Goal: Task Accomplishment & Management: Manage account settings

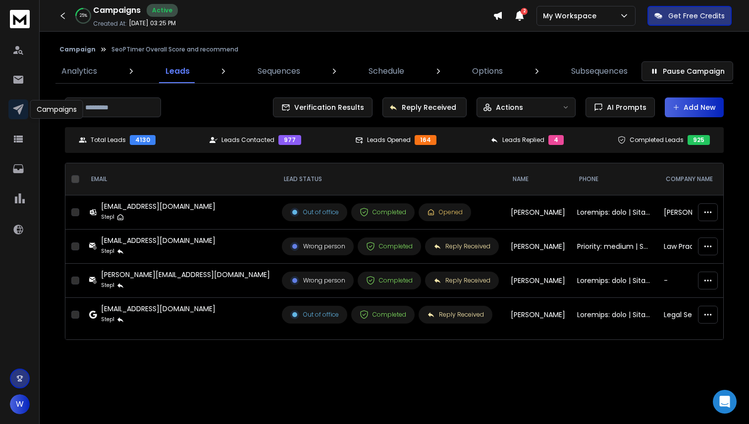
click at [16, 107] on icon at bounding box center [18, 109] width 10 height 10
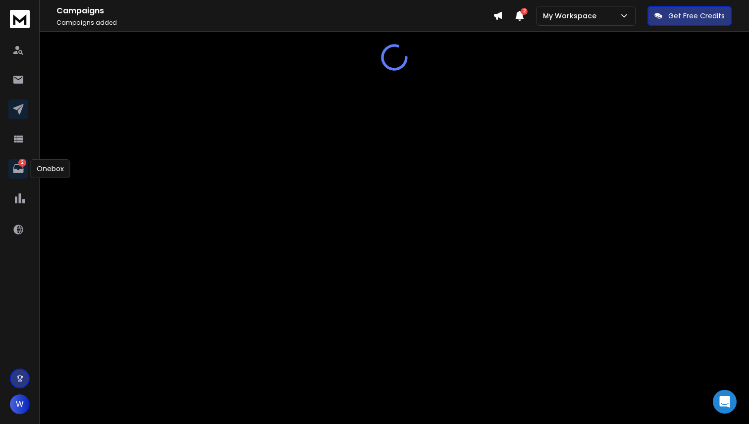
click at [17, 166] on icon at bounding box center [18, 169] width 12 height 12
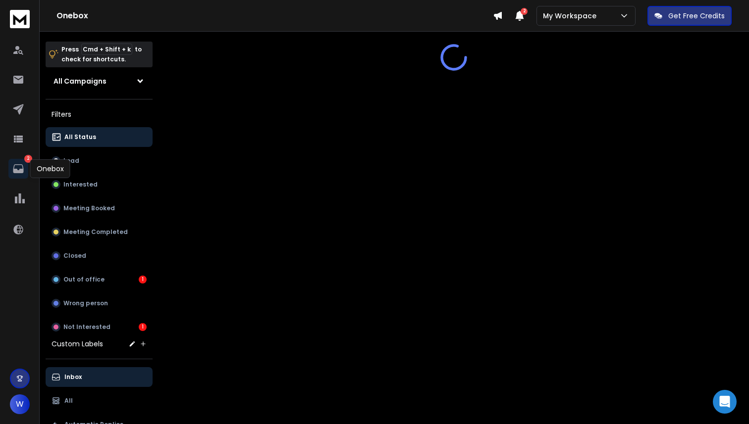
click at [17, 166] on icon at bounding box center [18, 169] width 12 height 12
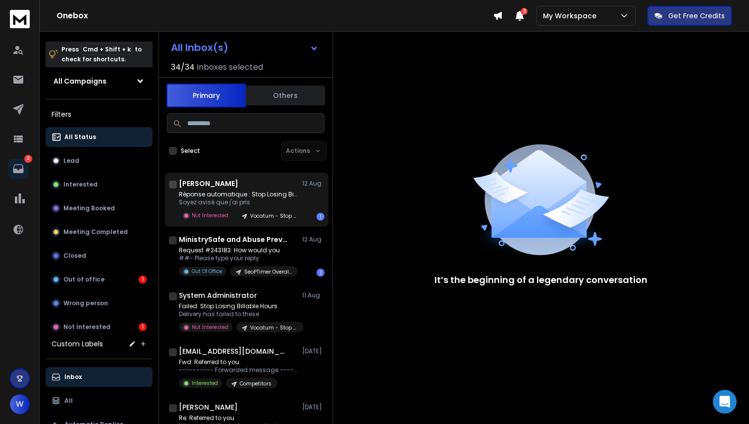
click at [212, 203] on p "Soyez avisé que j'ai pris" at bounding box center [238, 203] width 119 height 8
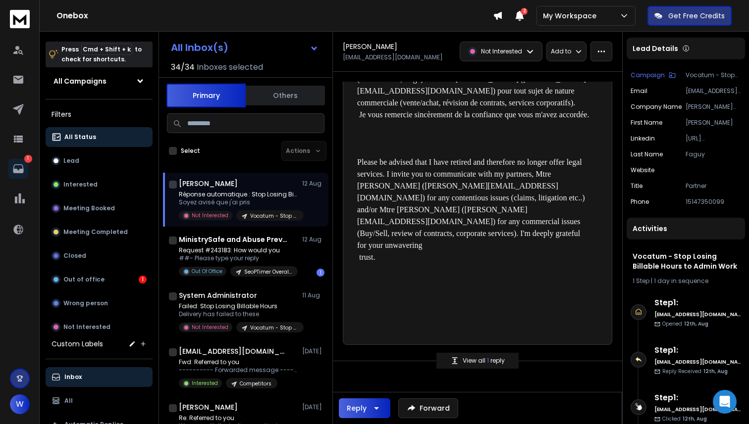
scroll to position [203, 0]
click at [11, 171] on link "1" at bounding box center [18, 169] width 20 height 20
click at [18, 105] on icon at bounding box center [18, 109] width 12 height 12
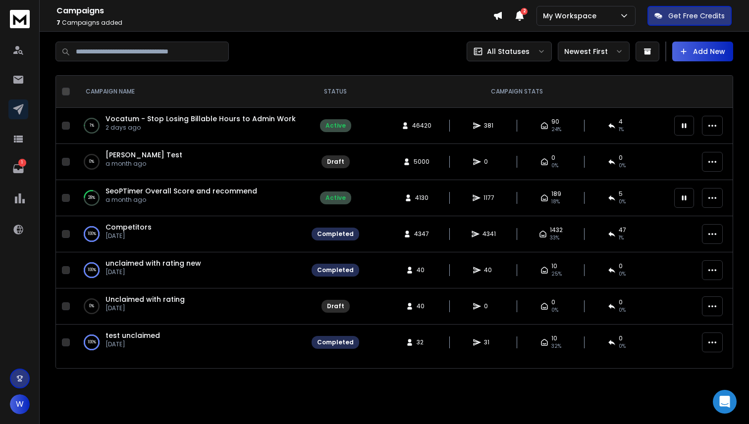
click at [273, 121] on span "Vocatum - Stop Losing Billable Hours to Admin Work" at bounding box center [200, 119] width 190 height 10
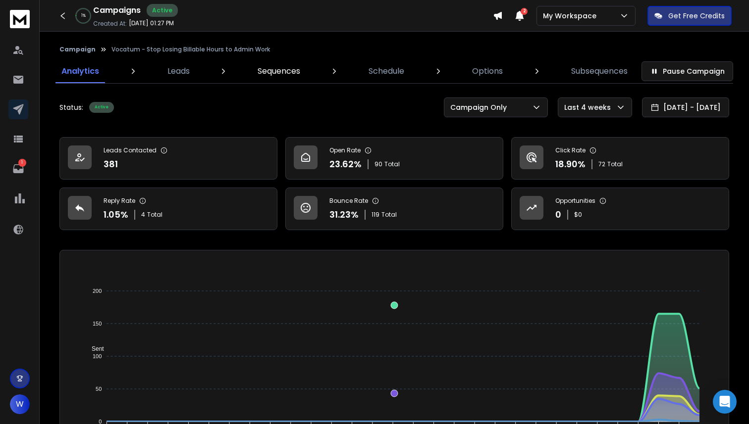
click at [274, 70] on p "Sequences" at bounding box center [278, 71] width 43 height 12
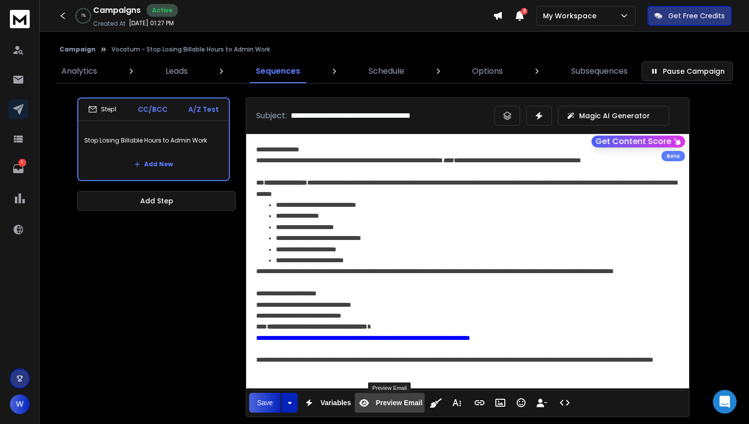
click at [392, 403] on span "Preview Email" at bounding box center [398, 403] width 51 height 8
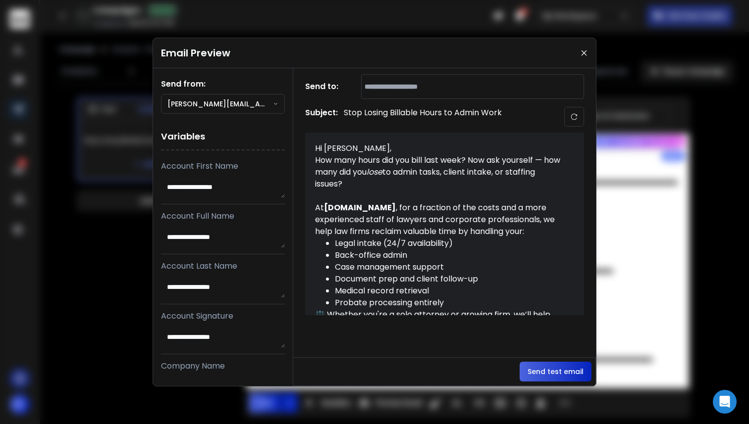
click at [418, 92] on input at bounding box center [472, 87] width 216 height 18
type input "**********"
click at [549, 375] on button "Send test email" at bounding box center [555, 372] width 72 height 20
click at [587, 51] on icon at bounding box center [584, 53] width 8 height 8
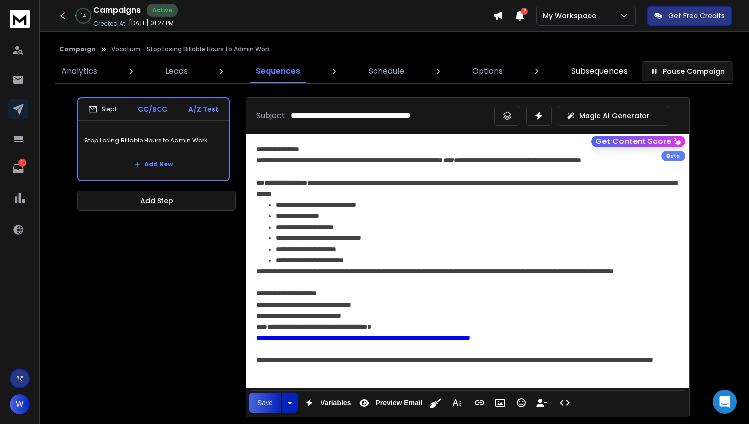
click at [599, 68] on p "Subsequences" at bounding box center [599, 71] width 56 height 12
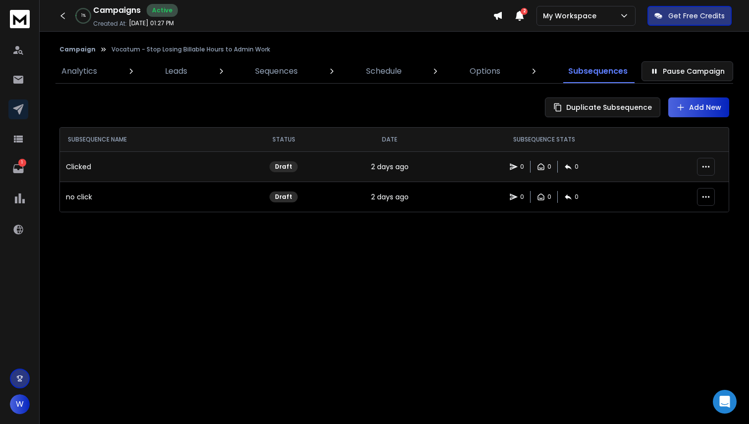
click at [434, 158] on td "2 days ago" at bounding box center [389, 167] width 117 height 30
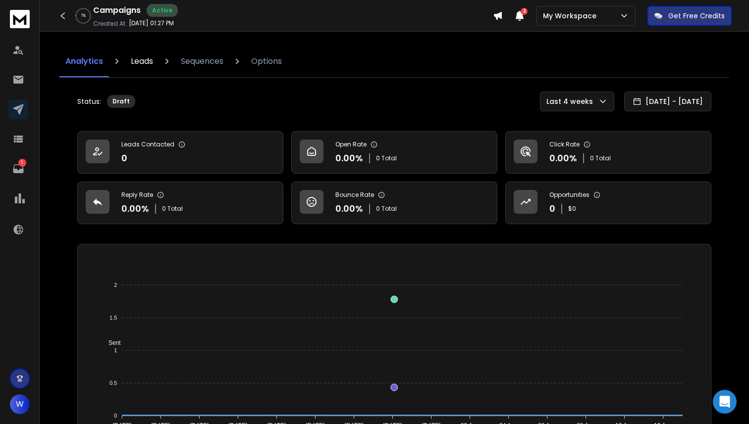
click at [143, 59] on p "Leads" at bounding box center [142, 61] width 22 height 12
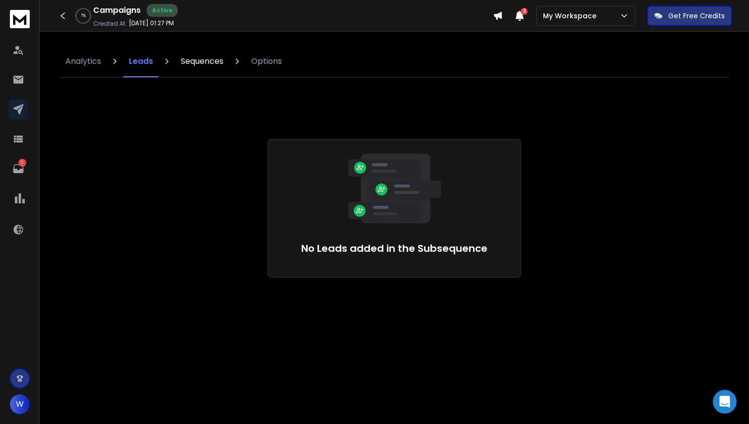
click at [197, 58] on p "Sequences" at bounding box center [202, 61] width 43 height 12
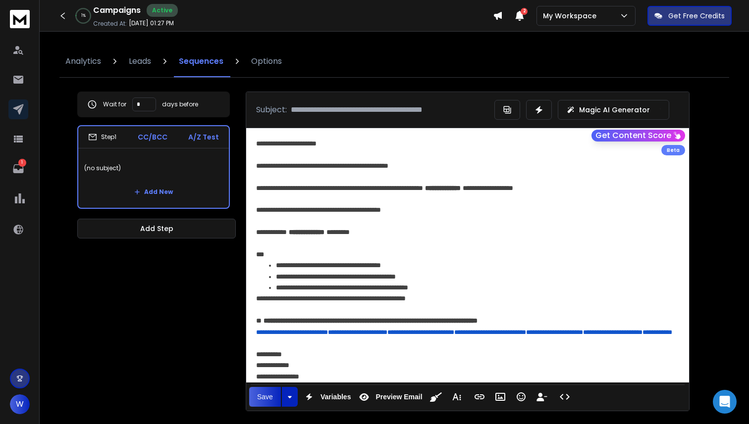
scroll to position [31, 0]
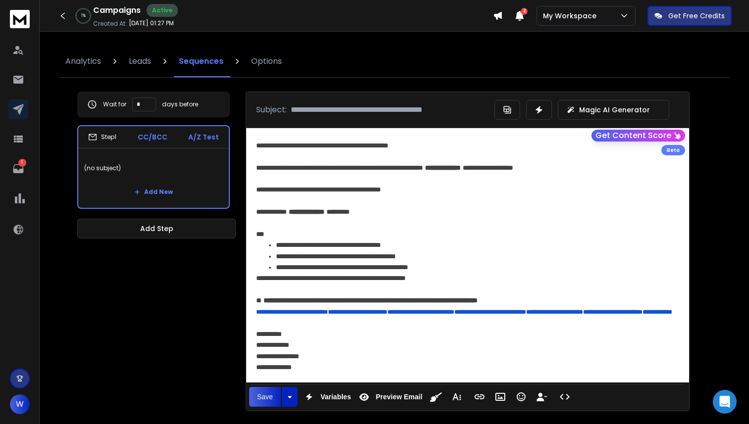
click at [406, 309] on link "**********" at bounding box center [464, 312] width 416 height 6
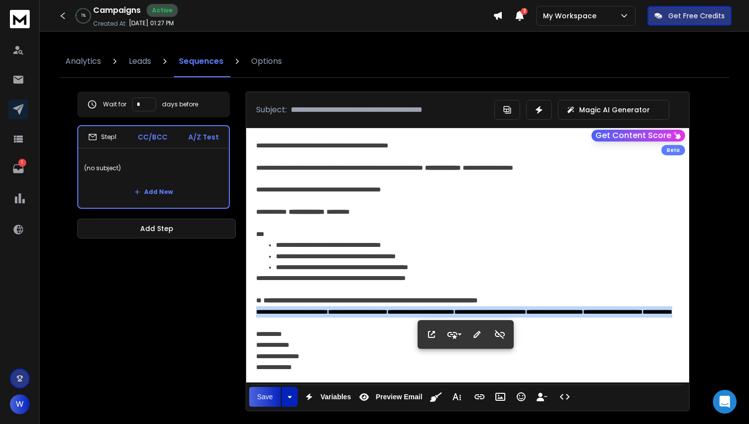
drag, startPoint x: 385, startPoint y: 312, endPoint x: 243, endPoint y: 304, distance: 141.8
click at [243, 304] on div "**********" at bounding box center [394, 252] width 634 height 320
copy link "**********"
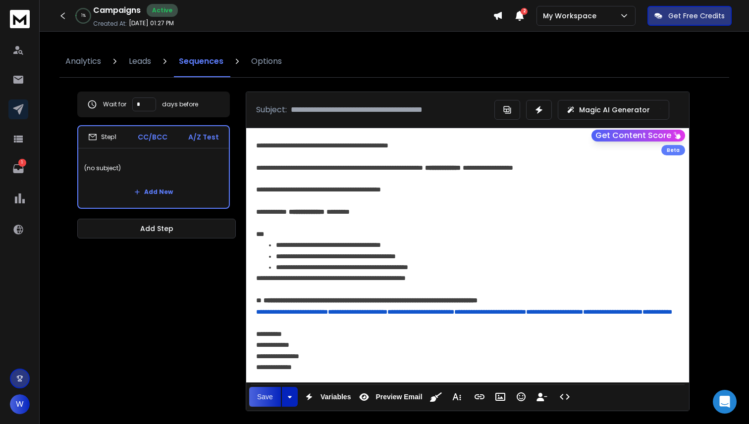
scroll to position [20, 0]
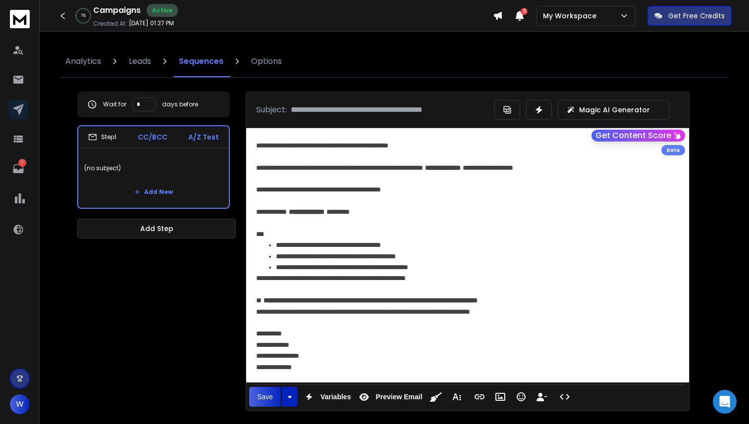
click at [203, 62] on p "Sequences" at bounding box center [201, 61] width 45 height 12
click at [18, 109] on icon at bounding box center [18, 109] width 12 height 12
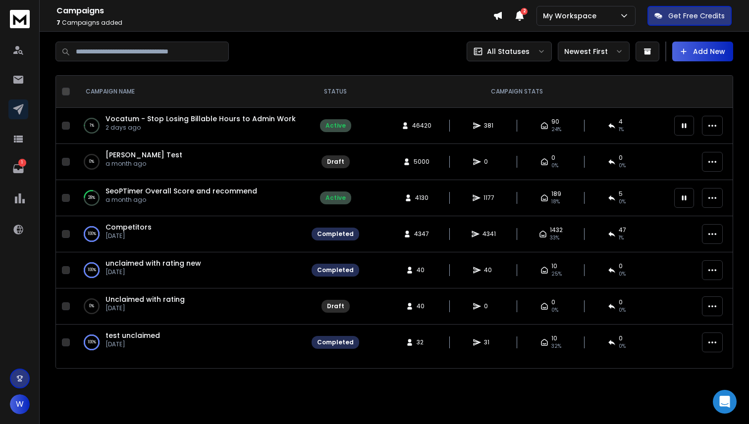
click at [238, 126] on p "2 days ago" at bounding box center [200, 128] width 190 height 8
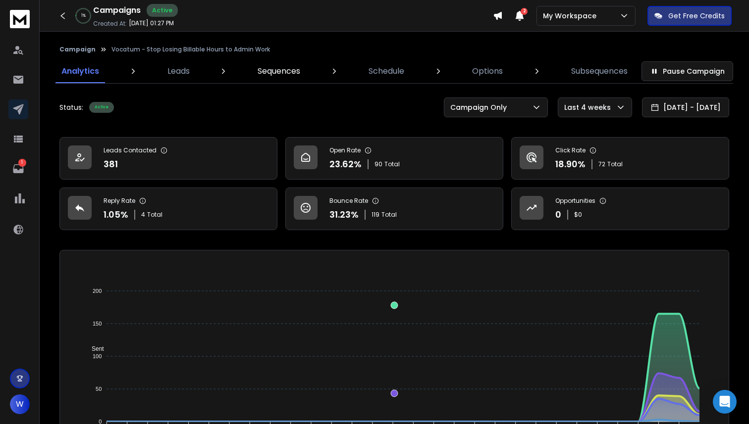
click at [284, 69] on p "Sequences" at bounding box center [278, 71] width 43 height 12
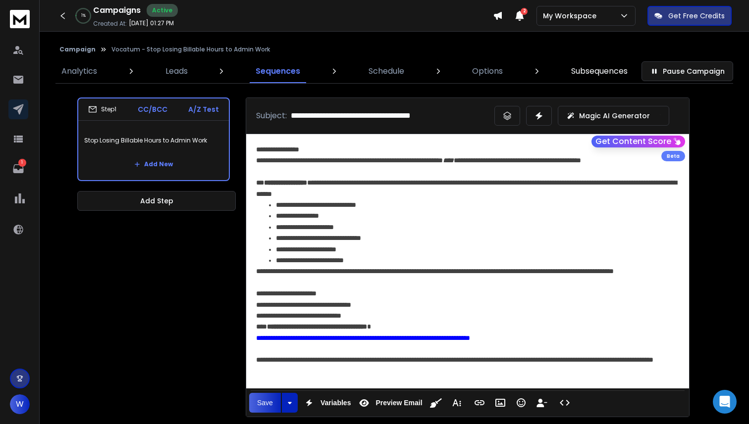
click at [591, 75] on p "Subsequences" at bounding box center [599, 71] width 56 height 12
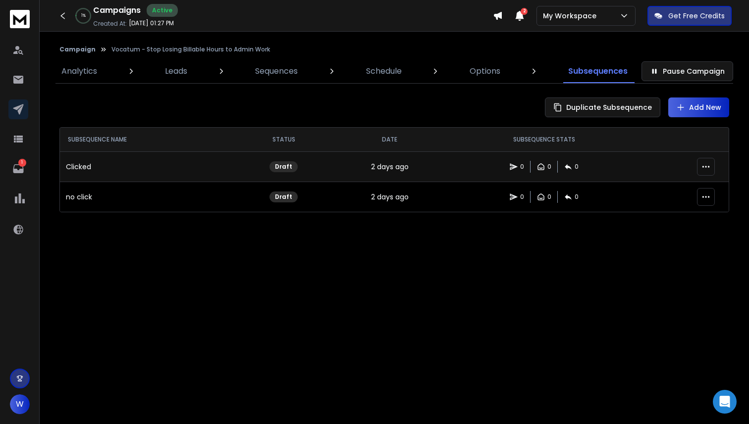
click at [706, 169] on icon "button" at bounding box center [705, 166] width 9 height 9
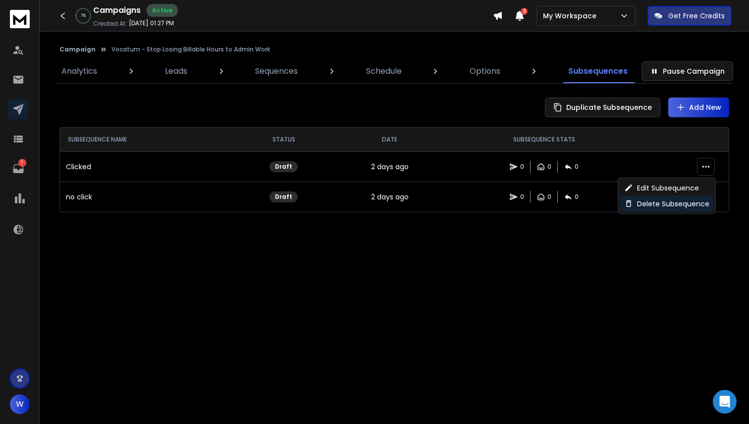
click at [610, 253] on div "Your warmest leads are on your site – Turn visits into conversations Reach Out …" at bounding box center [374, 212] width 749 height 424
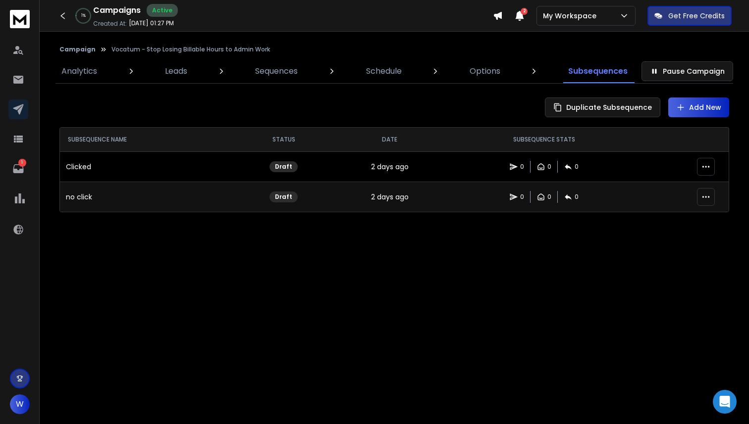
click at [606, 200] on div "0 0 0" at bounding box center [544, 197] width 180 height 12
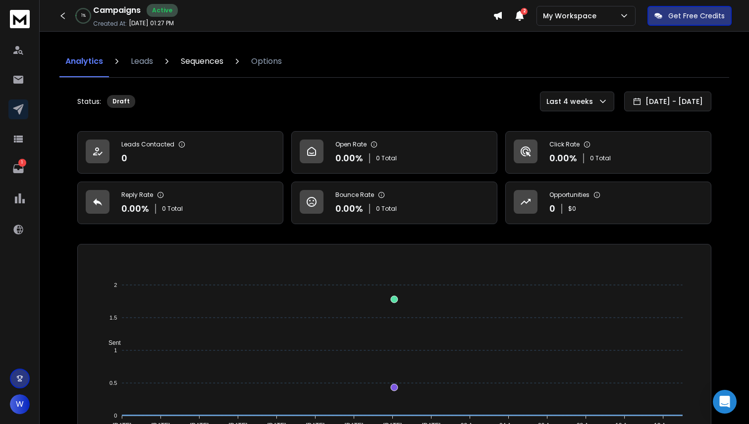
click at [199, 59] on p "Sequences" at bounding box center [202, 61] width 43 height 12
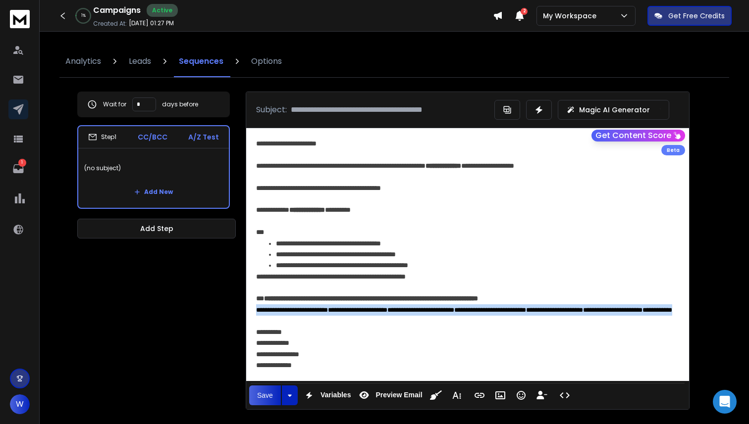
drag, startPoint x: 382, startPoint y: 321, endPoint x: 237, endPoint y: 311, distance: 144.9
click at [237, 311] on div "**********" at bounding box center [394, 251] width 634 height 318
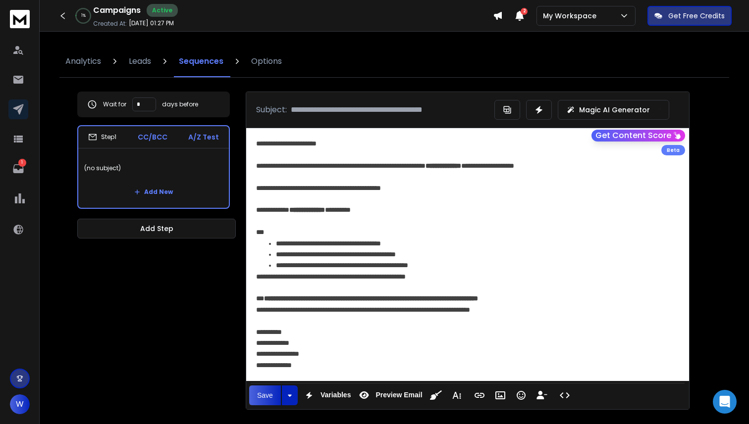
click at [209, 62] on p "Sequences" at bounding box center [201, 61] width 45 height 12
click at [86, 63] on p "Analytics" at bounding box center [83, 61] width 36 height 12
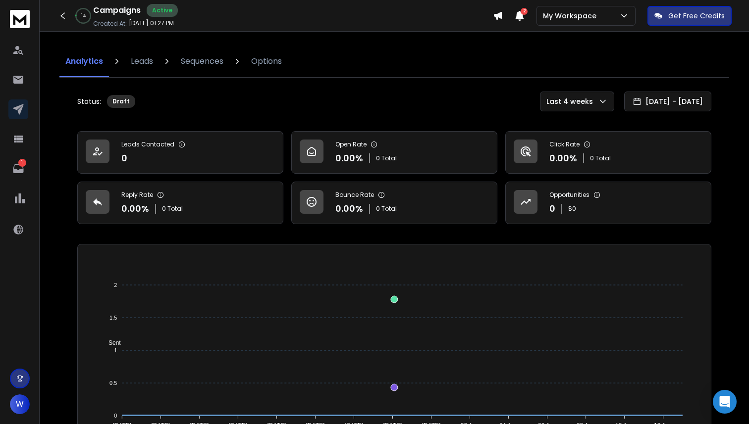
click at [118, 103] on div "Draft" at bounding box center [121, 101] width 28 height 13
click at [146, 59] on p "Leads" at bounding box center [142, 61] width 22 height 12
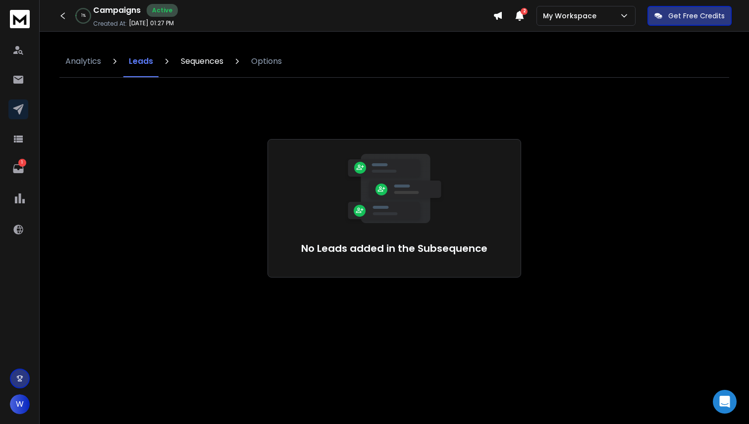
click at [200, 57] on p "Sequences" at bounding box center [202, 61] width 43 height 12
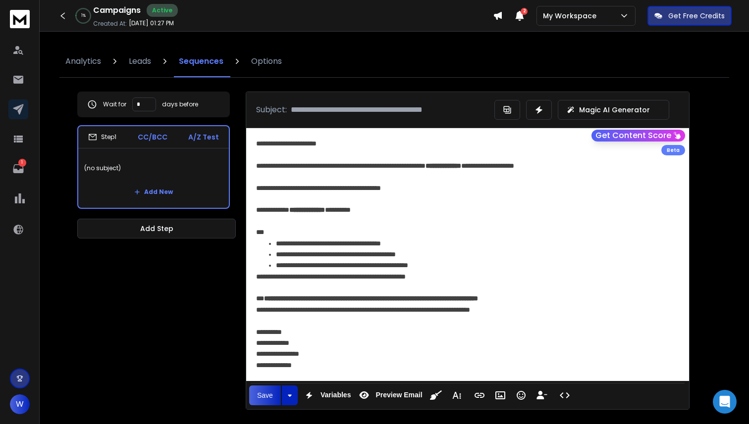
scroll to position [3, 0]
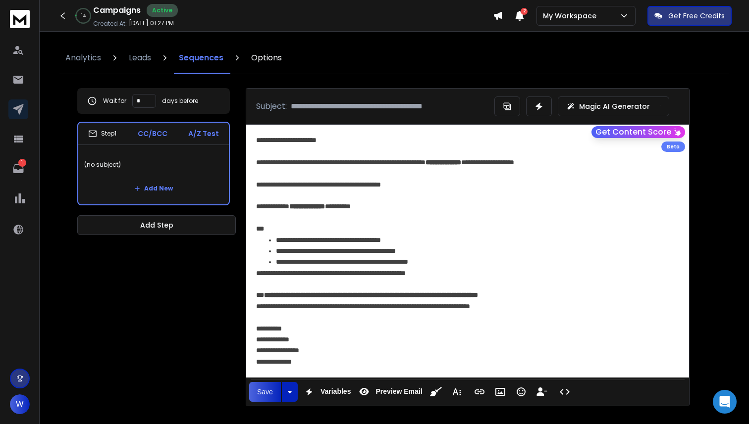
click at [267, 57] on p "Options" at bounding box center [266, 58] width 31 height 12
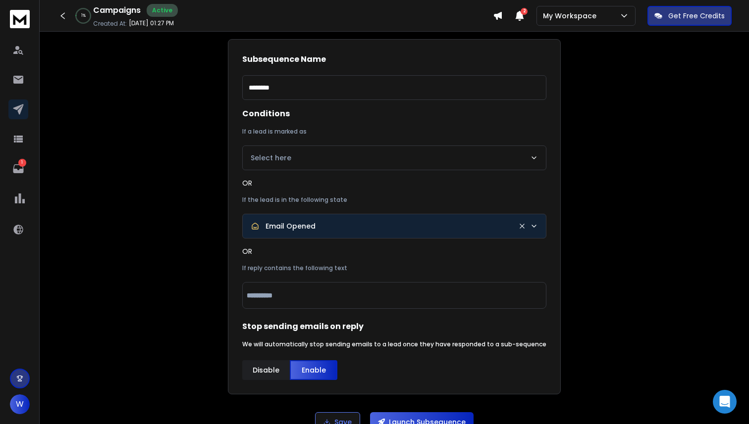
scroll to position [78, 0]
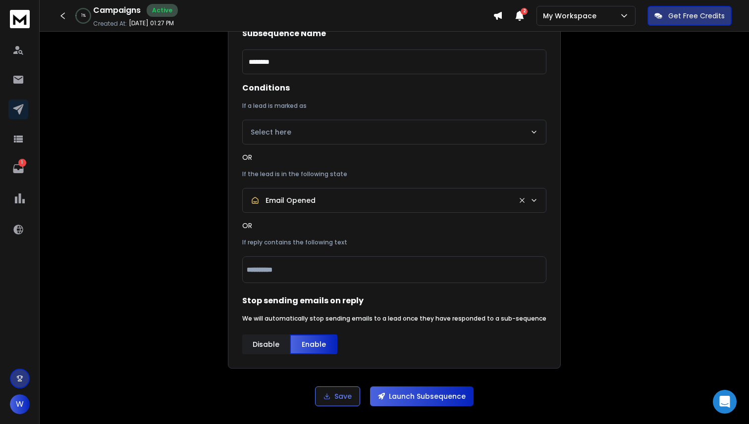
click at [413, 399] on button "Launch Subsequence" at bounding box center [421, 397] width 103 height 20
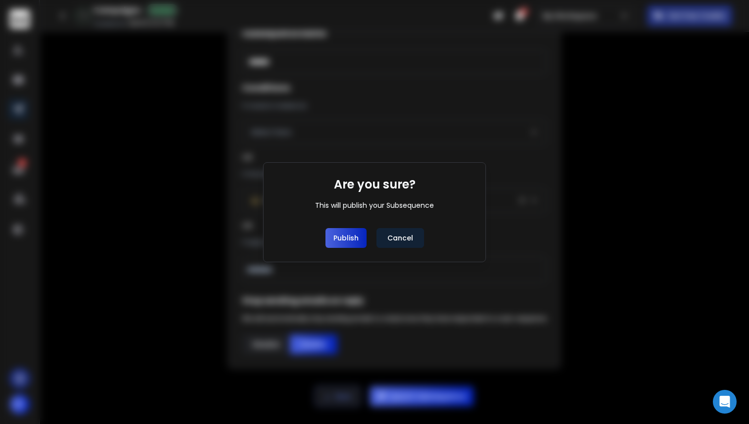
click at [343, 244] on button "Publish" at bounding box center [345, 238] width 41 height 20
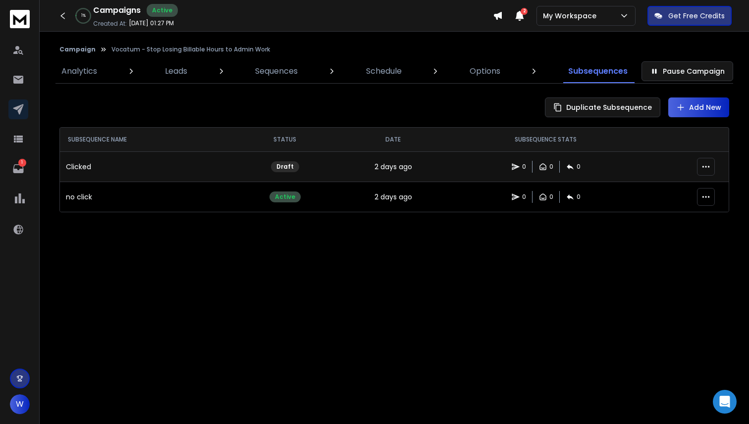
click at [397, 170] on td "2 days ago" at bounding box center [393, 167] width 116 height 30
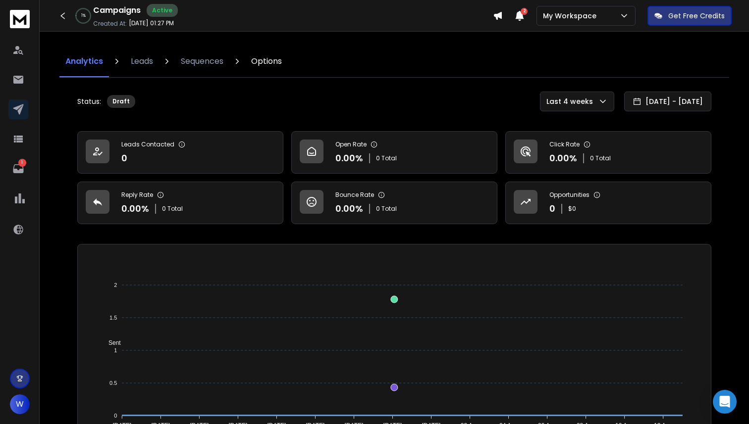
click at [273, 62] on p "Options" at bounding box center [266, 61] width 31 height 12
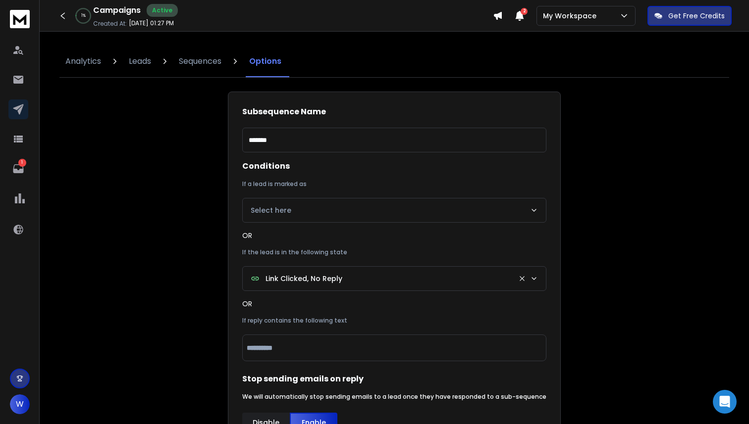
scroll to position [78, 0]
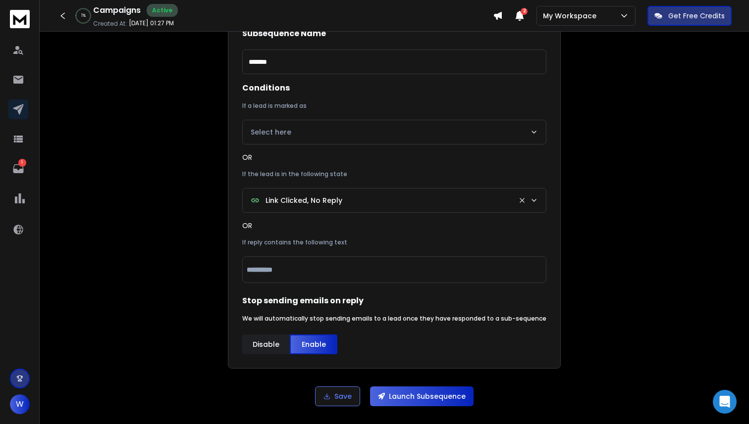
click at [410, 402] on button "Launch Subsequence" at bounding box center [421, 397] width 103 height 20
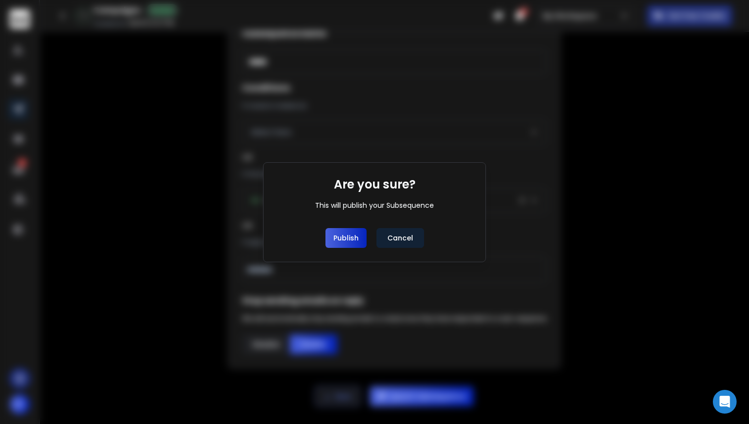
click at [410, 402] on div "Are you sure? This will publish your Subsequence Publish Cancel" at bounding box center [374, 212] width 749 height 424
click at [333, 227] on div "Are you sure? This will publish your Subsequence Publish Cancel" at bounding box center [374, 212] width 194 height 71
click at [338, 240] on button "Publish" at bounding box center [345, 238] width 41 height 20
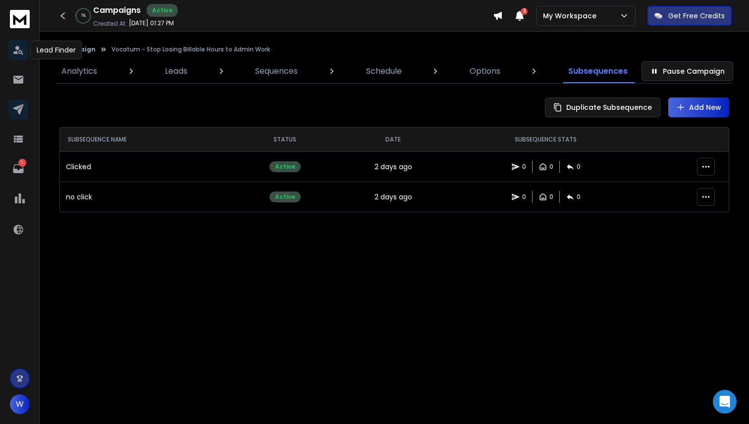
click at [17, 53] on icon at bounding box center [18, 52] width 10 height 5
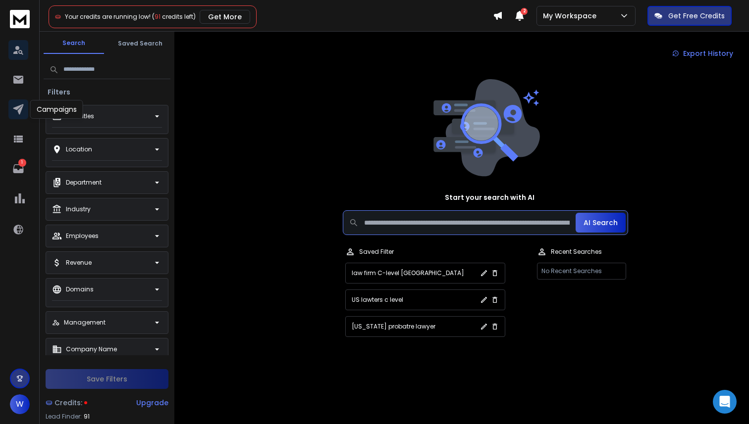
click at [15, 109] on icon at bounding box center [18, 109] width 10 height 10
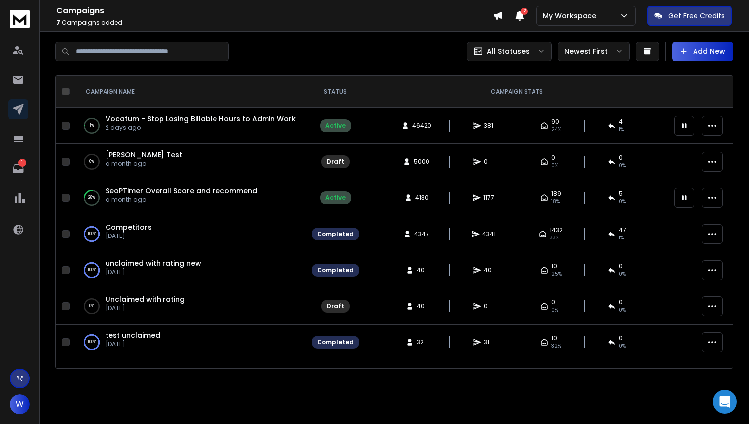
click at [217, 195] on span "SeoPTimer Overall Score and recommend" at bounding box center [181, 191] width 152 height 10
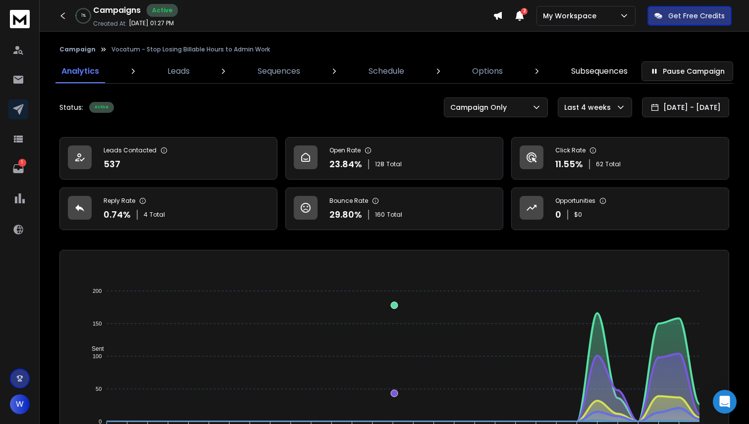
click at [589, 68] on p "Subsequences" at bounding box center [599, 71] width 56 height 12
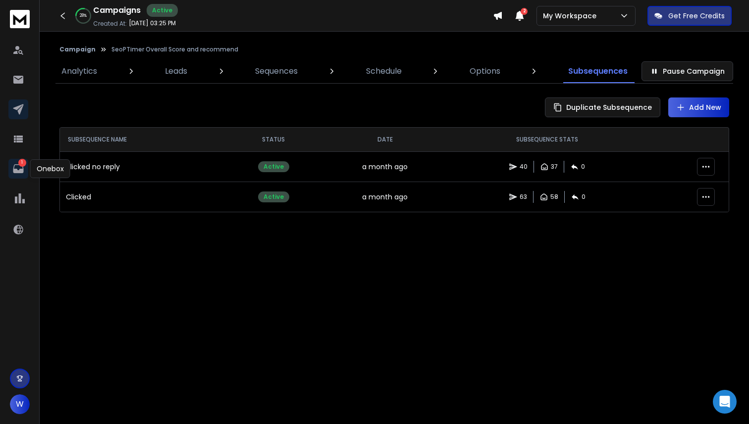
click at [23, 169] on icon at bounding box center [18, 168] width 10 height 9
